Goal: Navigation & Orientation: Find specific page/section

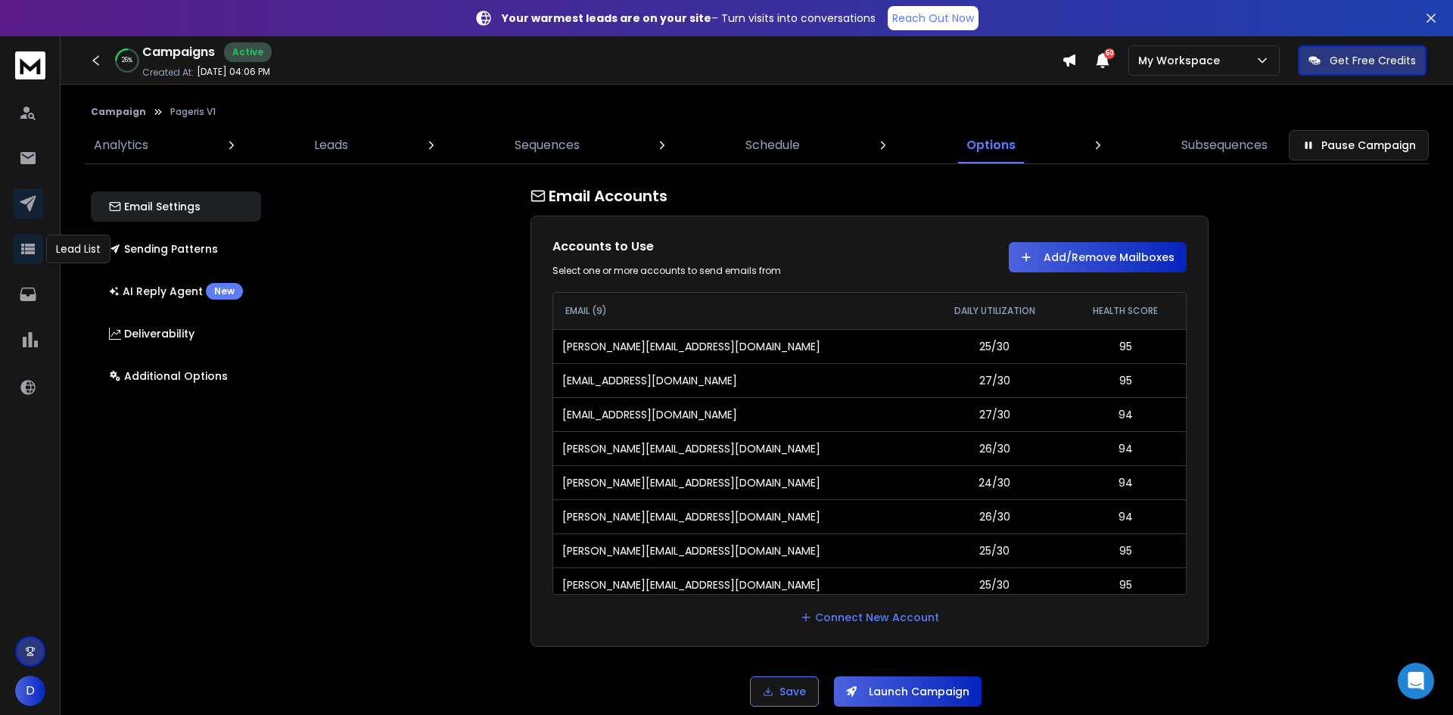
click at [25, 256] on icon at bounding box center [28, 249] width 18 height 18
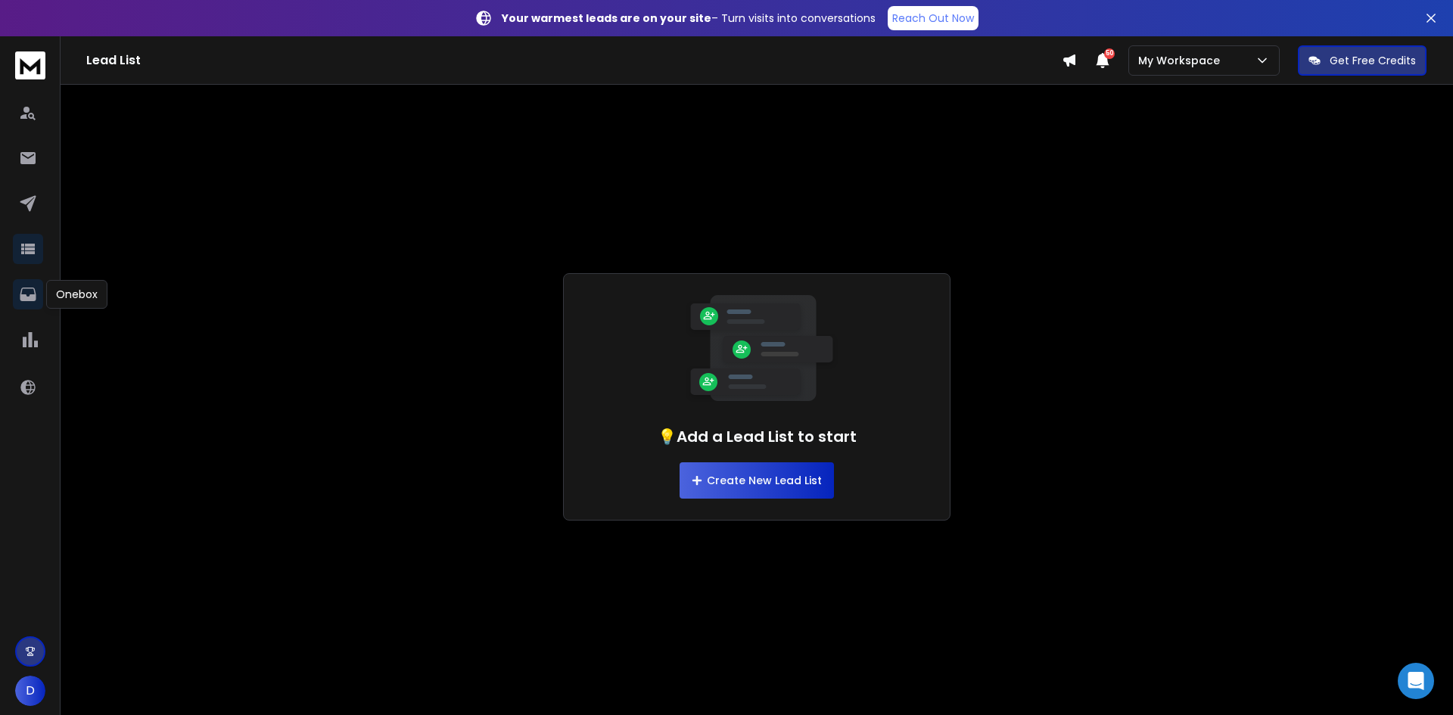
click at [19, 288] on icon at bounding box center [28, 294] width 18 height 18
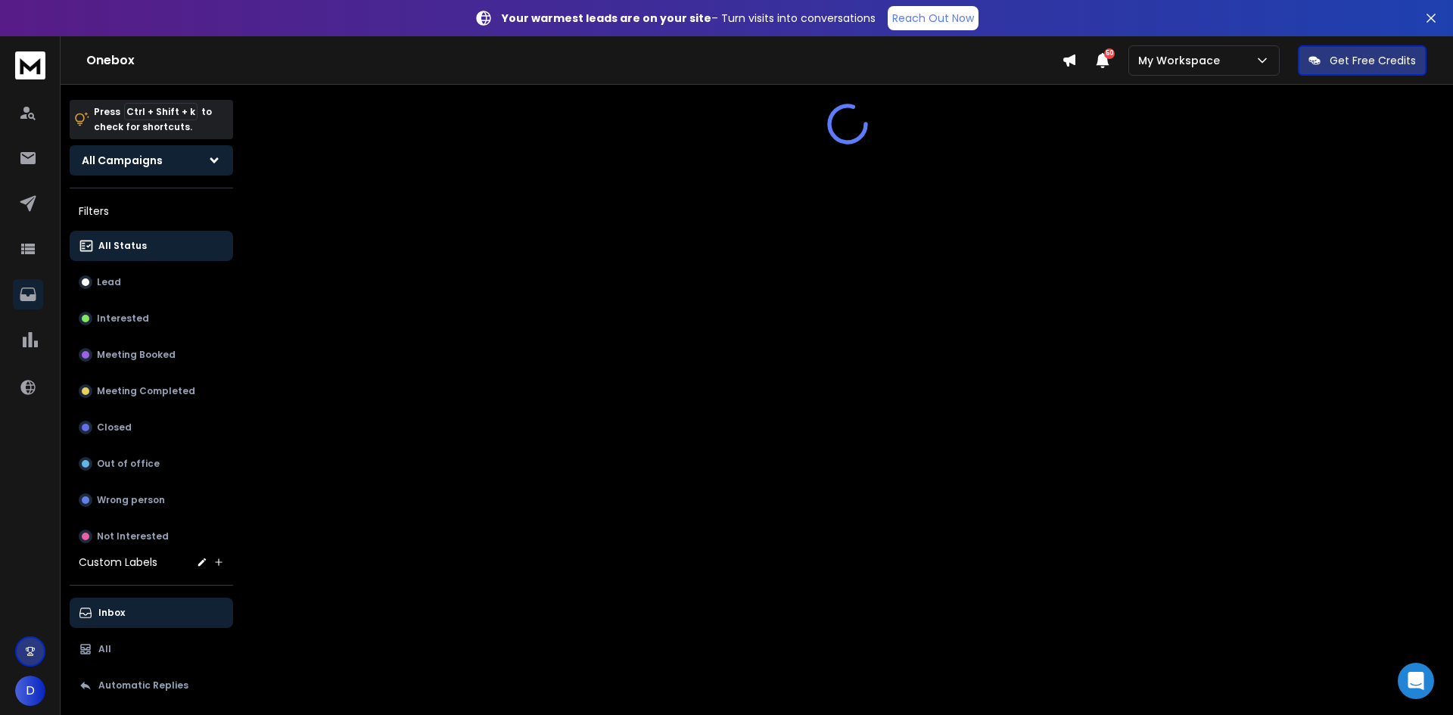
click at [163, 161] on button "All Campaigns" at bounding box center [151, 160] width 163 height 30
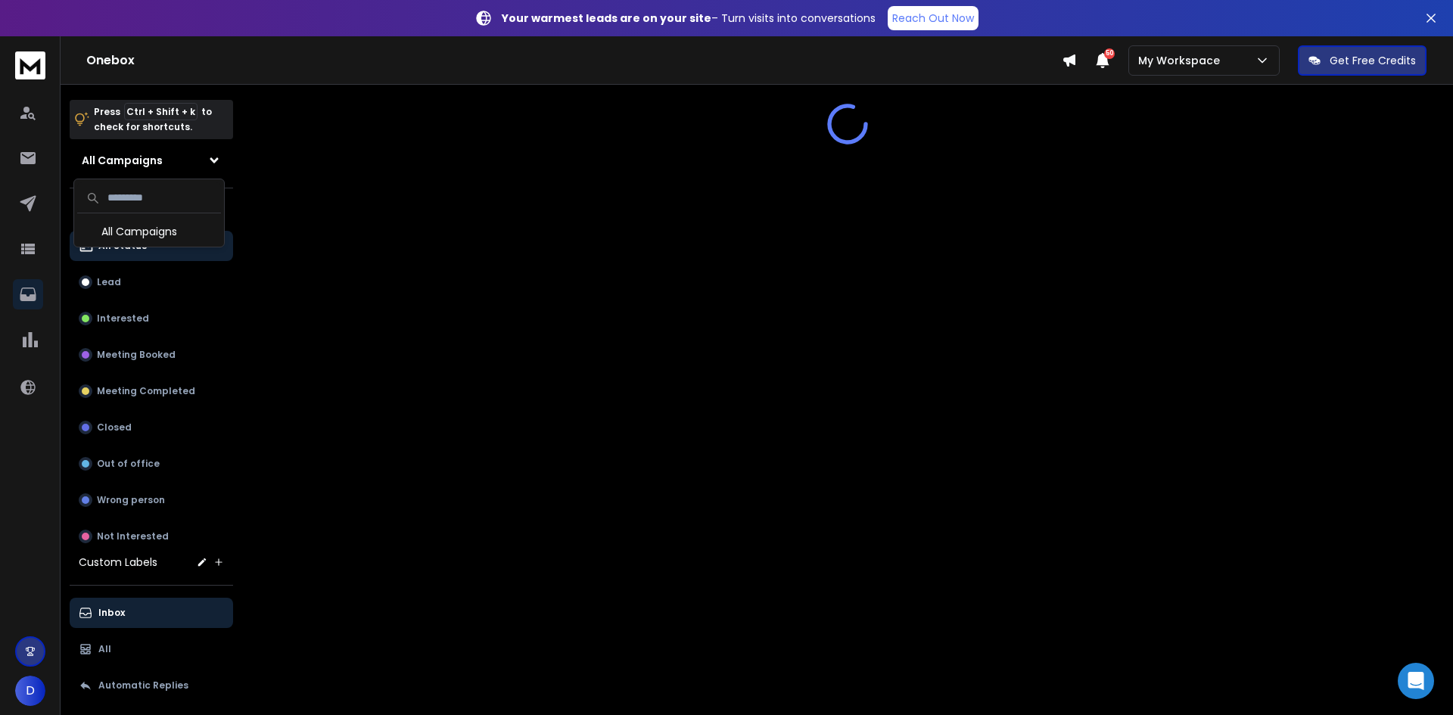
click at [276, 167] on div "Press Ctrl + Shift + k to check for shortcuts. All Campaigns All Campaigns Filt…" at bounding box center [757, 442] width 1393 height 715
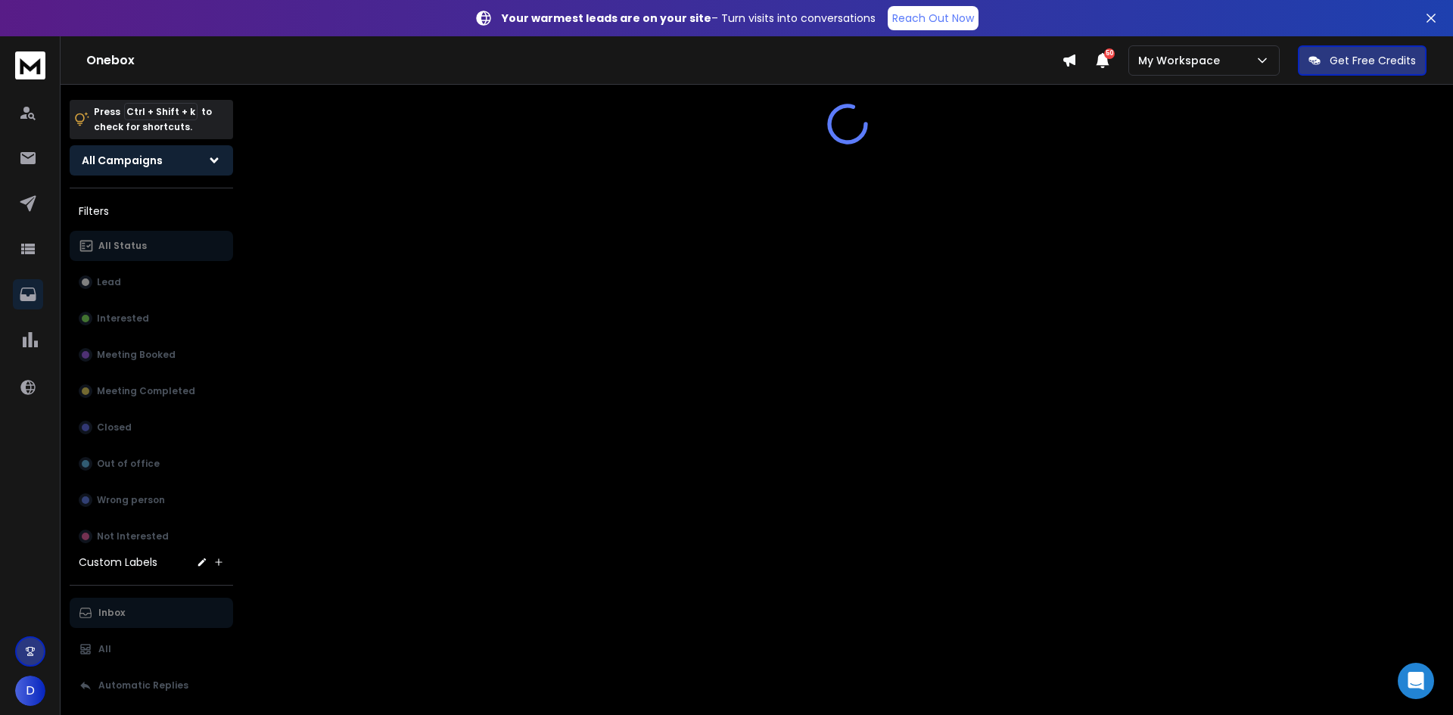
click at [155, 160] on h1 "All Campaigns" at bounding box center [122, 160] width 81 height 15
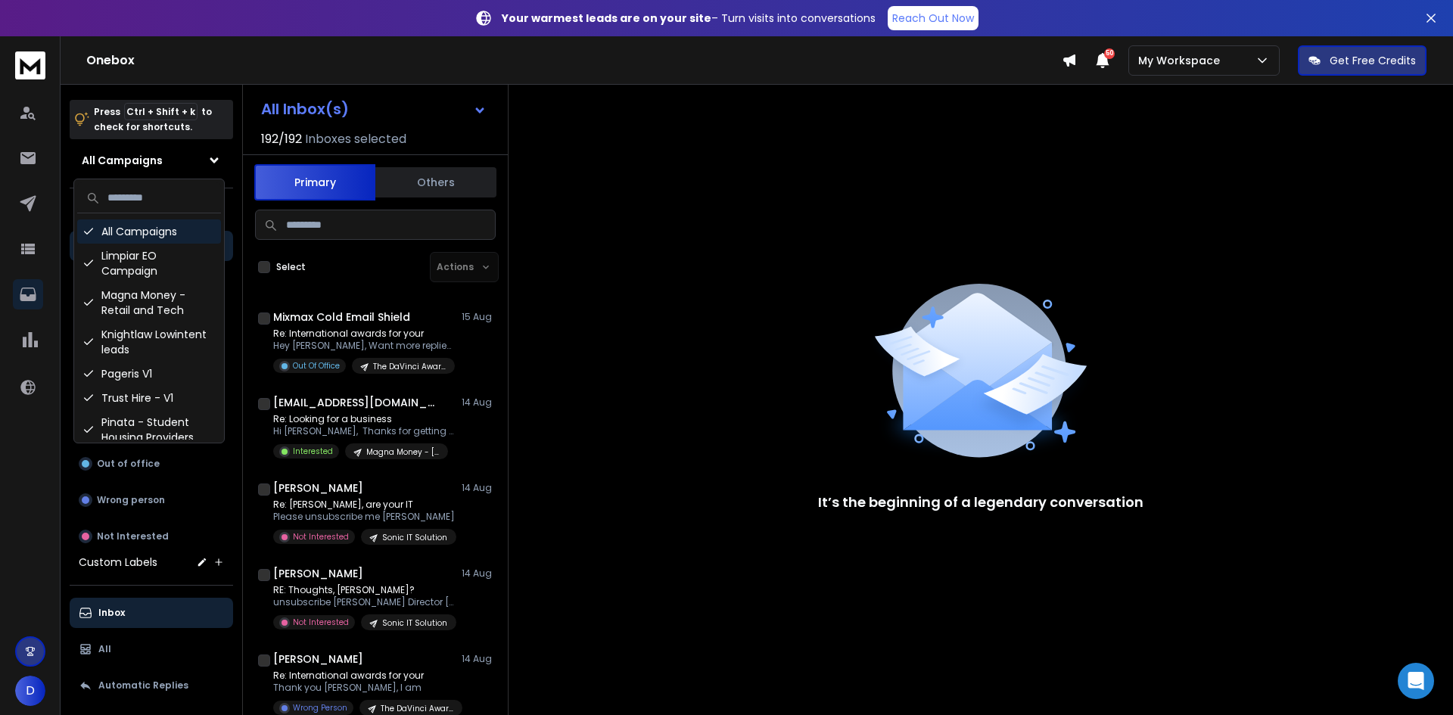
click at [116, 226] on div "All Campaigns" at bounding box center [149, 231] width 144 height 24
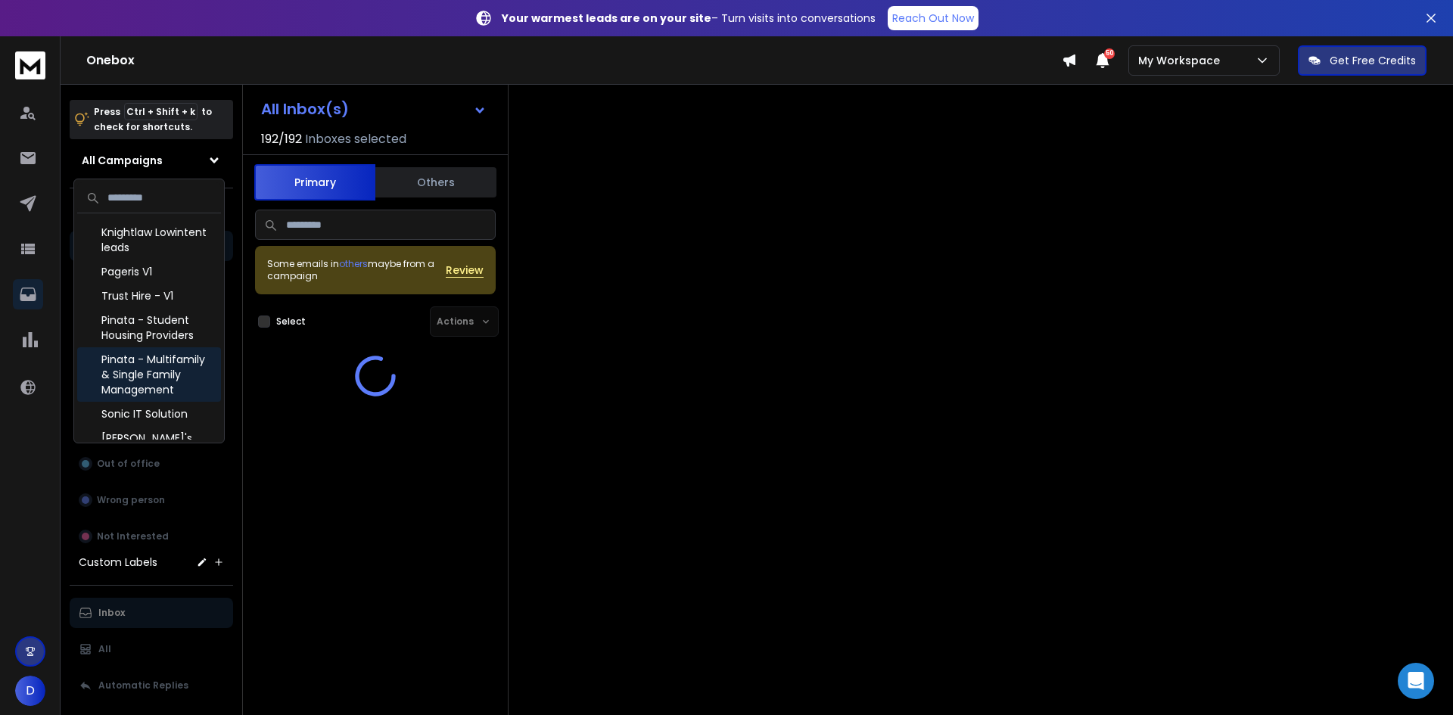
scroll to position [151, 0]
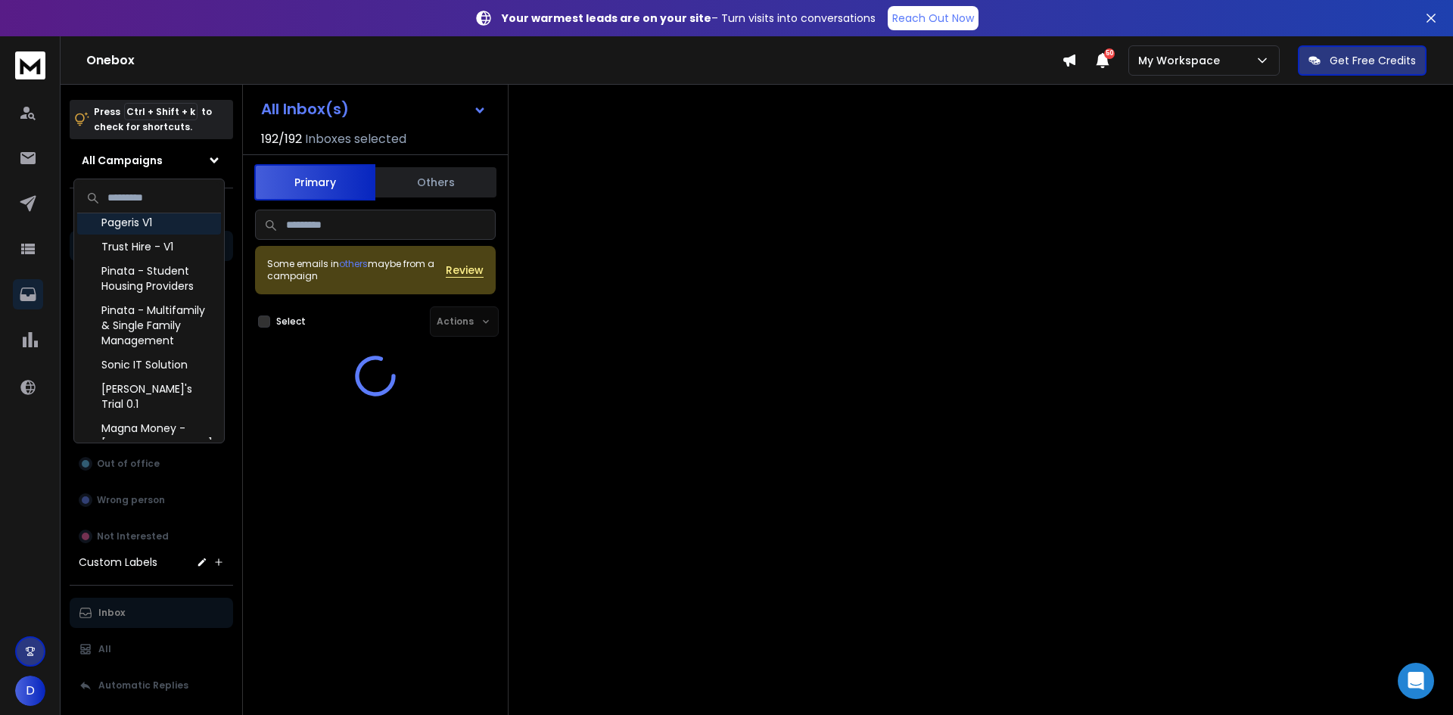
click at [160, 227] on div "Pageris V1" at bounding box center [149, 222] width 144 height 24
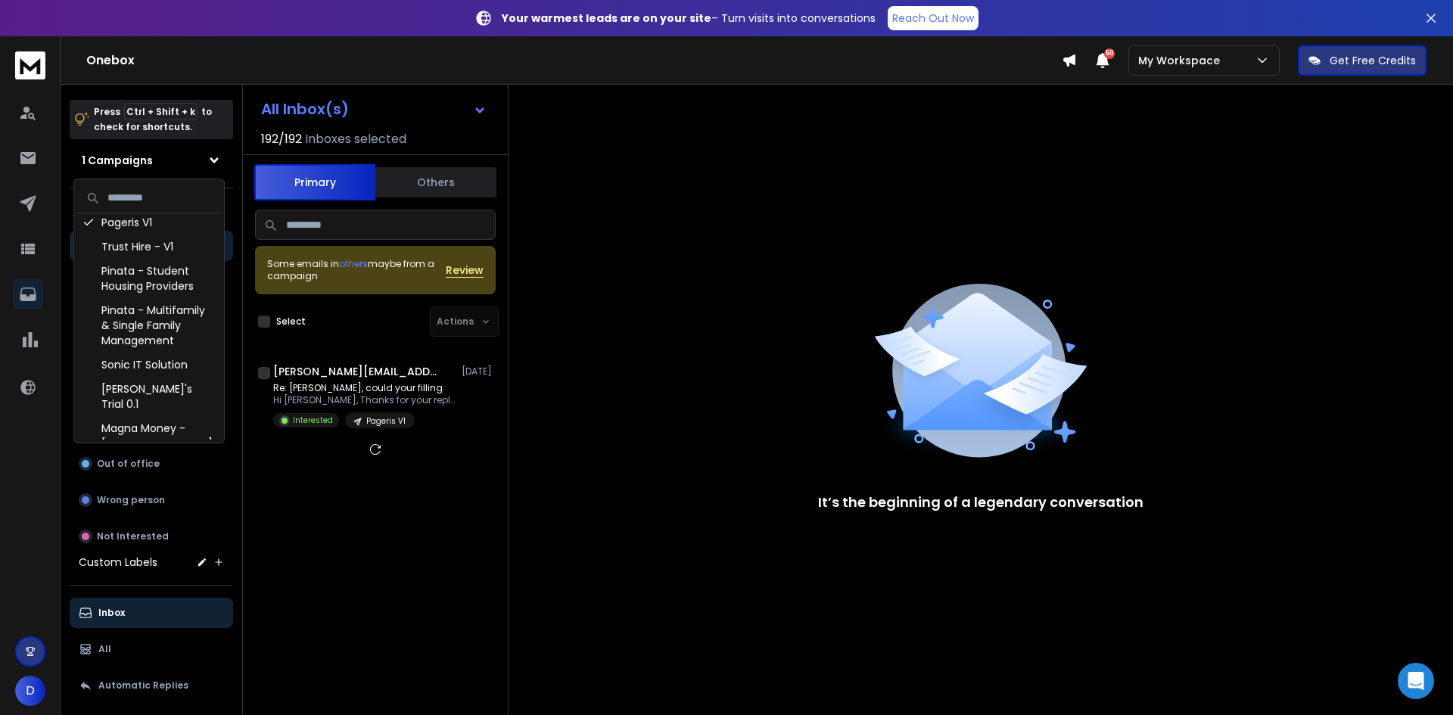
click at [724, 223] on div "It’s the beginning of a legendary conversation" at bounding box center [981, 389] width 945 height 608
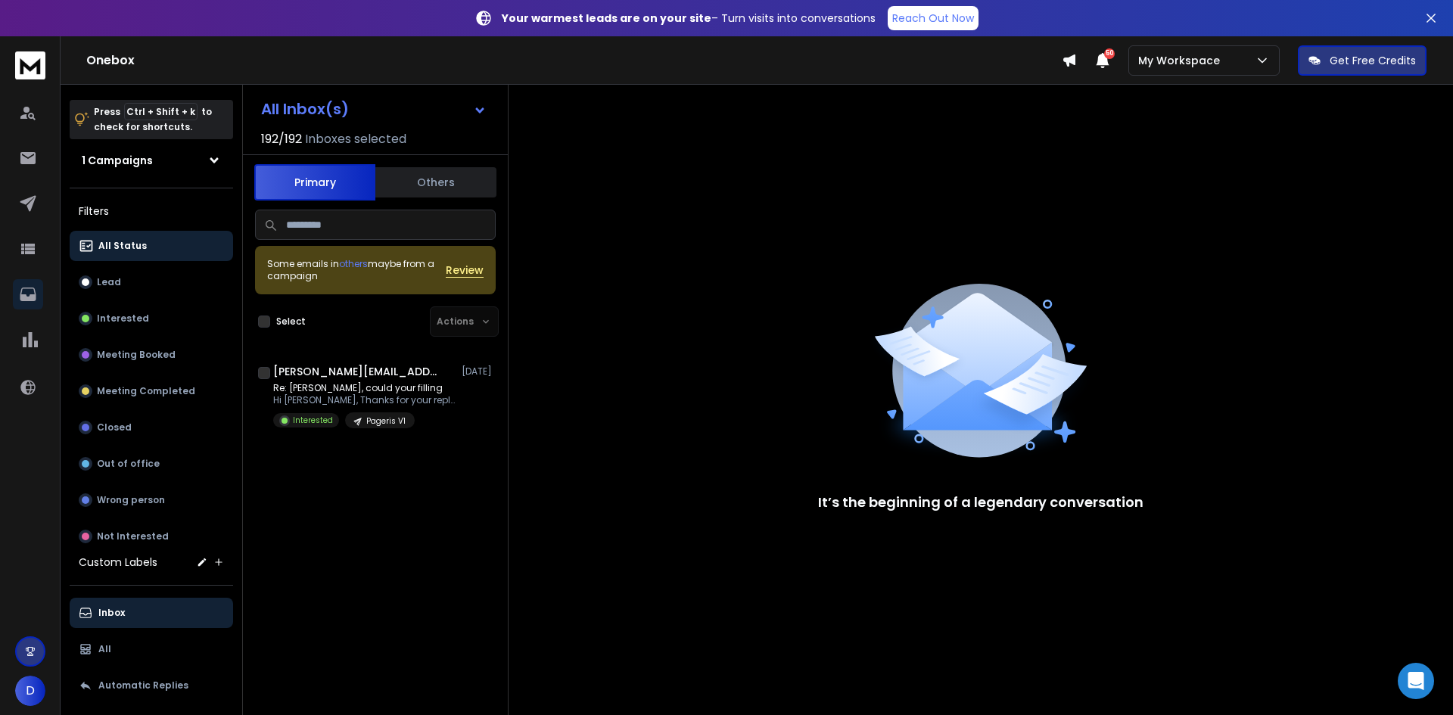
click at [441, 184] on button "Others" at bounding box center [435, 182] width 121 height 33
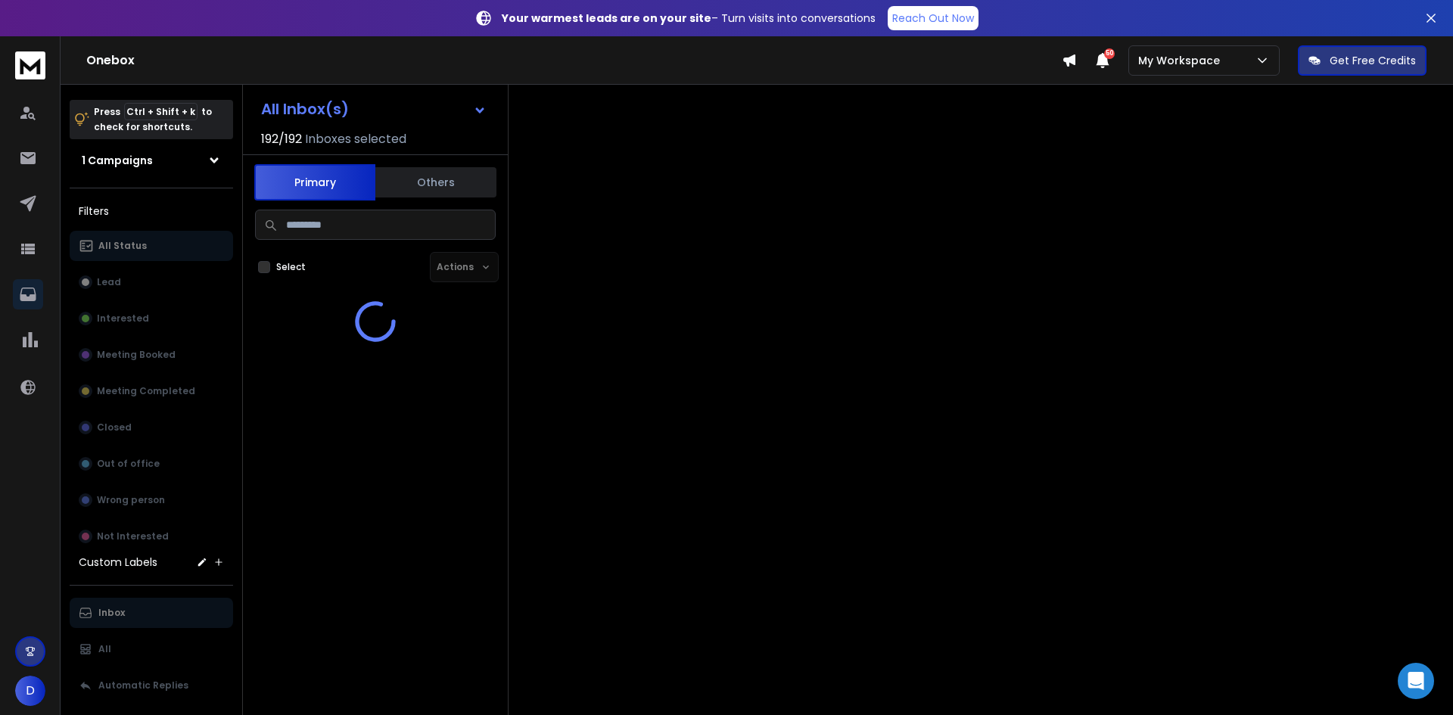
click at [328, 185] on button "Primary" at bounding box center [314, 182] width 121 height 36
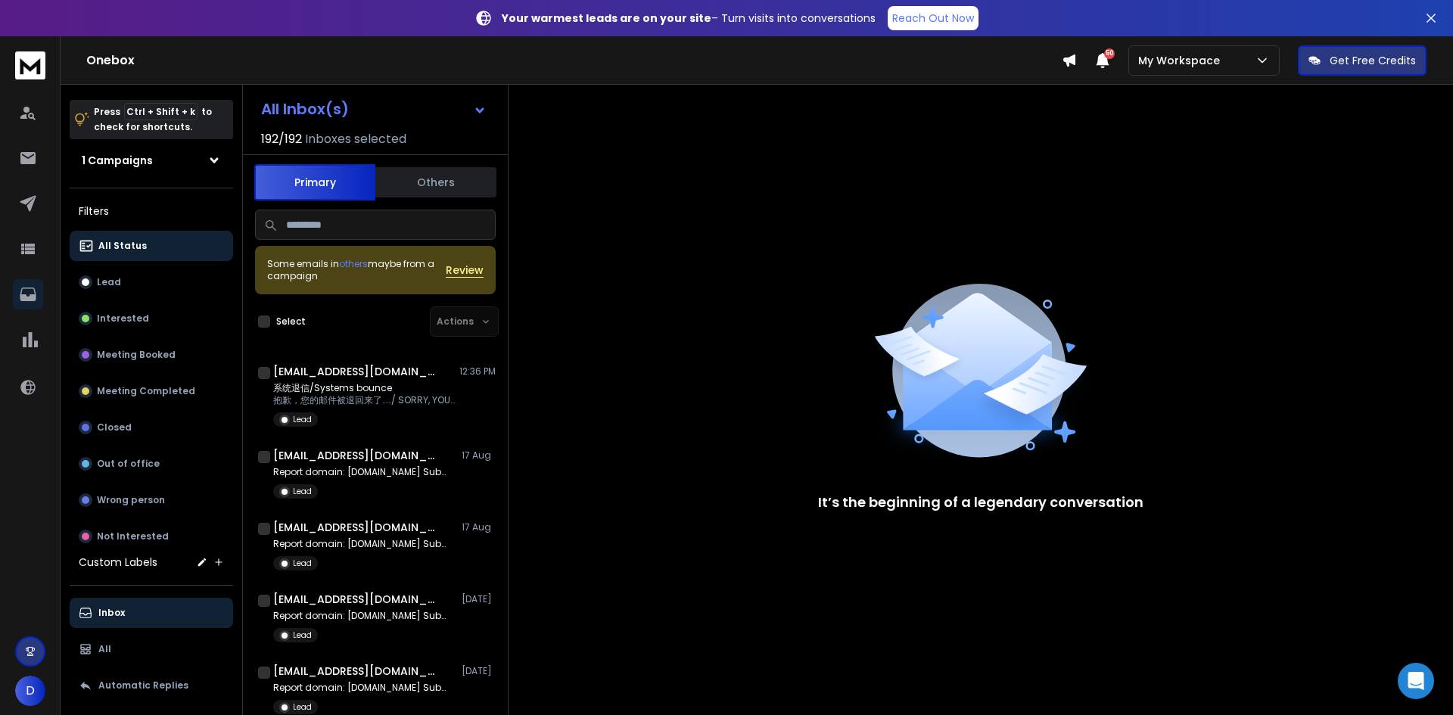
click at [334, 176] on button "Primary" at bounding box center [314, 182] width 121 height 36
